Goal: Task Accomplishment & Management: Manage account settings

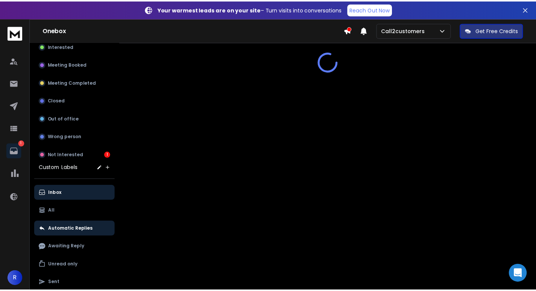
scroll to position [113, 0]
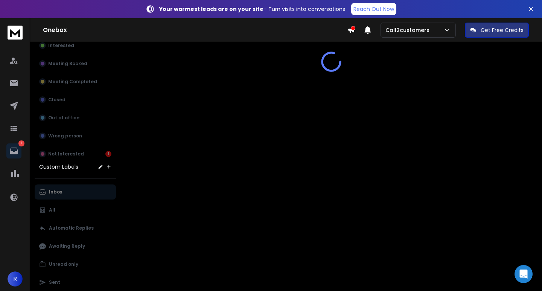
click at [66, 204] on div "Inbox All Automatic Replies Awaiting Reply Unread only Sent Archive" at bounding box center [75, 254] width 81 height 141
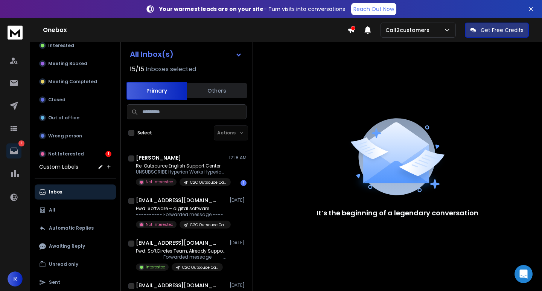
click at [64, 210] on button "All" at bounding box center [75, 209] width 81 height 15
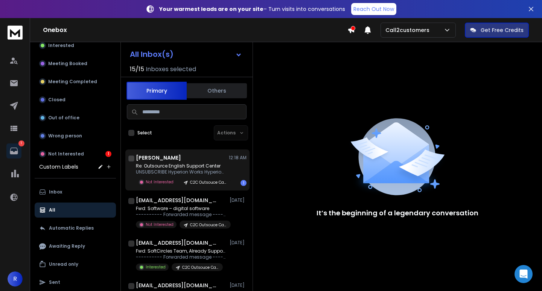
click at [200, 161] on div "[PERSON_NAME] 12:18 AM Re: Outsource English Support Center UNSUBSCRIBE Hyperio…" at bounding box center [191, 170] width 111 height 32
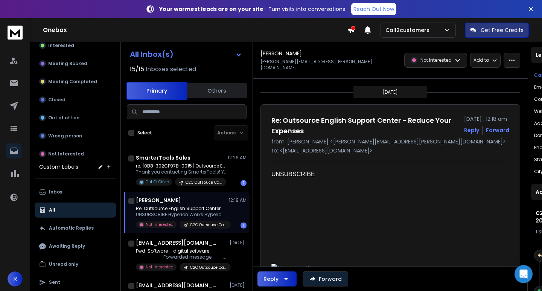
click at [318, 275] on button "Forward" at bounding box center [326, 278] width 46 height 15
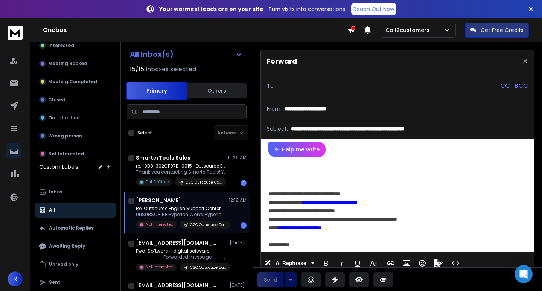
click at [299, 88] on input at bounding box center [304, 86] width 53 height 14
type input "**********"
click at [262, 283] on button "Send" at bounding box center [270, 279] width 26 height 15
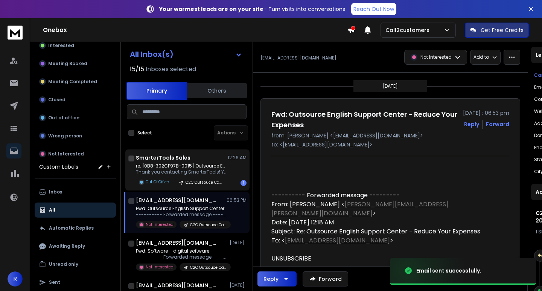
click at [173, 164] on p "re: [0B8-302CF97B-0015] Outsource English Support" at bounding box center [181, 166] width 90 height 6
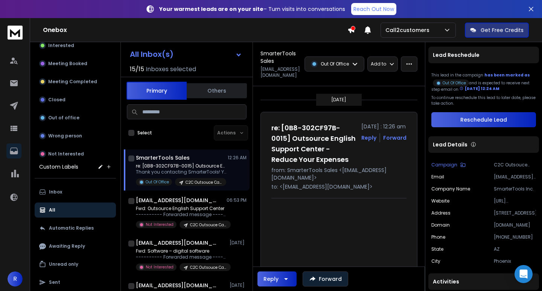
click at [323, 277] on button "Forward" at bounding box center [326, 278] width 46 height 15
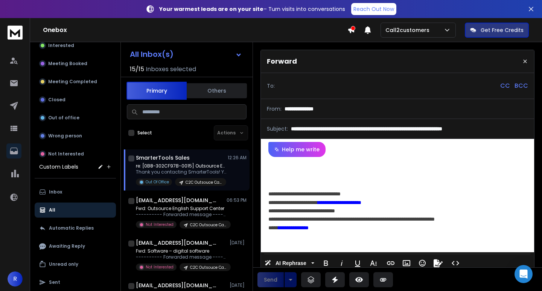
click at [302, 91] on input at bounding box center [304, 86] width 53 height 14
type input "**********"
click at [275, 276] on button "Send" at bounding box center [270, 279] width 26 height 15
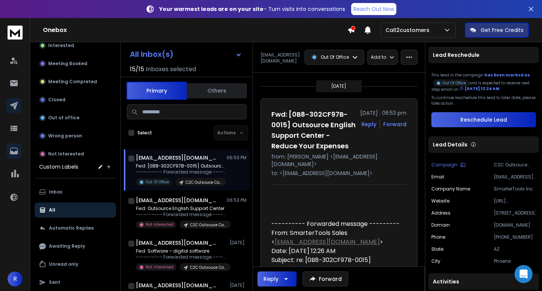
click at [15, 109] on icon at bounding box center [13, 105] width 9 height 9
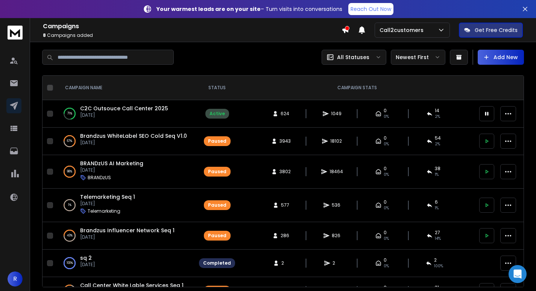
click at [98, 108] on span "C2C Outsouce Call Center 2025" at bounding box center [124, 109] width 88 height 8
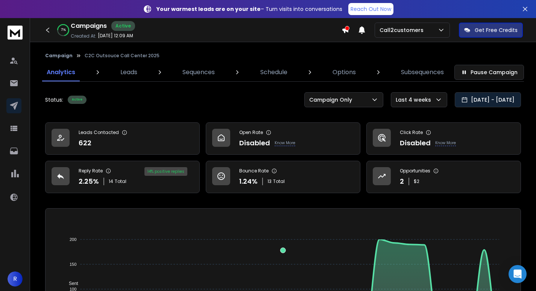
click at [458, 100] on button "[DATE] - [DATE]" at bounding box center [488, 99] width 66 height 15
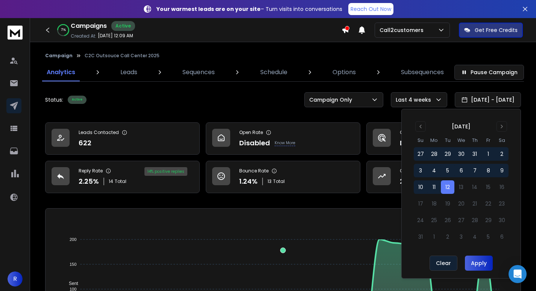
click at [453, 262] on button "Clear" at bounding box center [444, 262] width 28 height 15
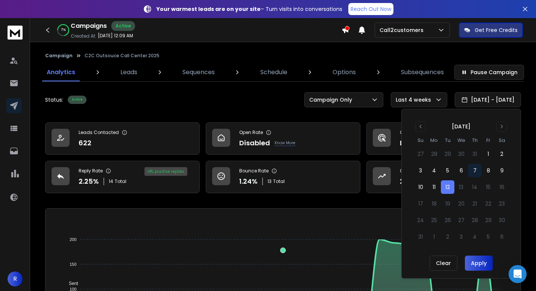
click at [472, 170] on button "7" at bounding box center [475, 171] width 14 height 14
click at [476, 261] on button "Apply" at bounding box center [479, 262] width 28 height 15
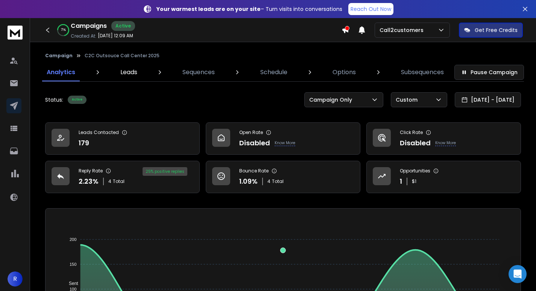
click at [135, 70] on p "Leads" at bounding box center [128, 72] width 17 height 9
